Goal: Check status

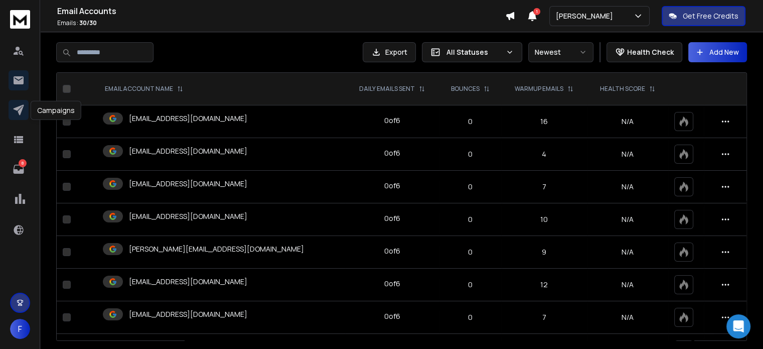
click at [19, 105] on icon at bounding box center [19, 110] width 12 height 12
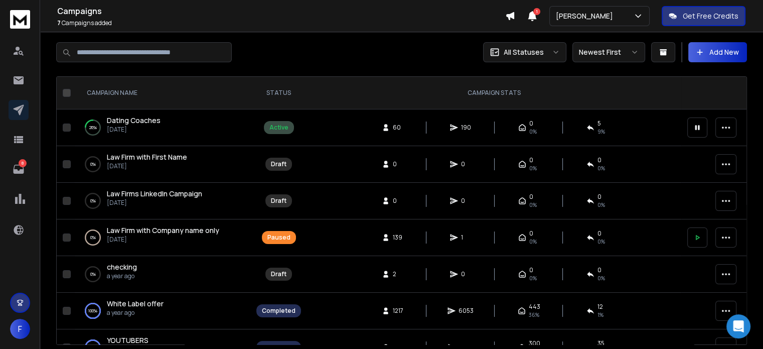
click at [136, 114] on td "26 % Dating Coaches [DATE]" at bounding box center [163, 127] width 176 height 37
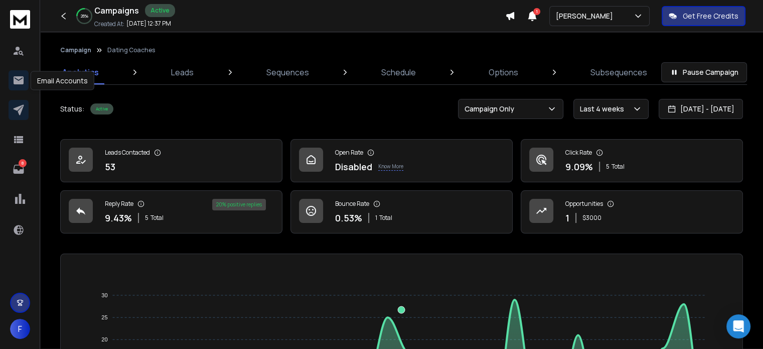
click at [20, 81] on icon at bounding box center [19, 80] width 10 height 8
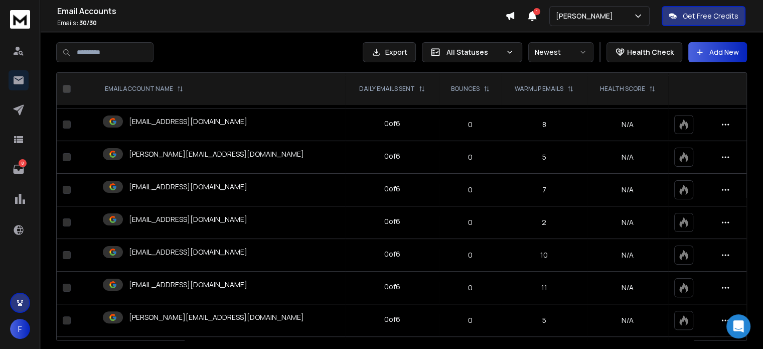
scroll to position [150, 0]
